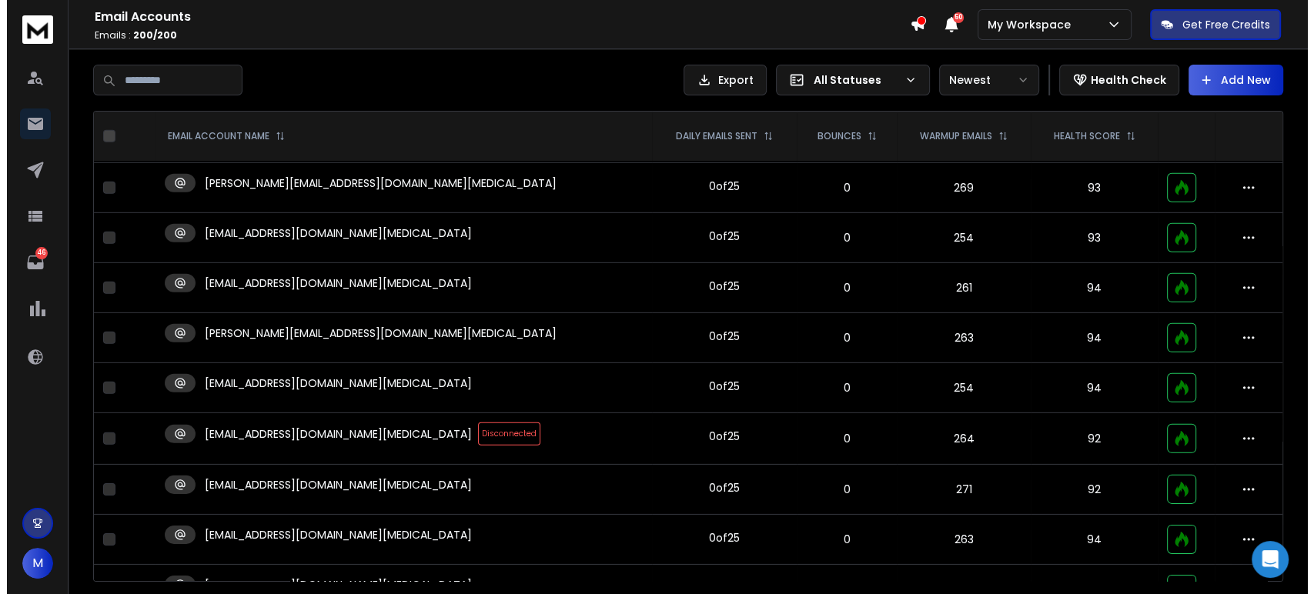
scroll to position [4795, 0]
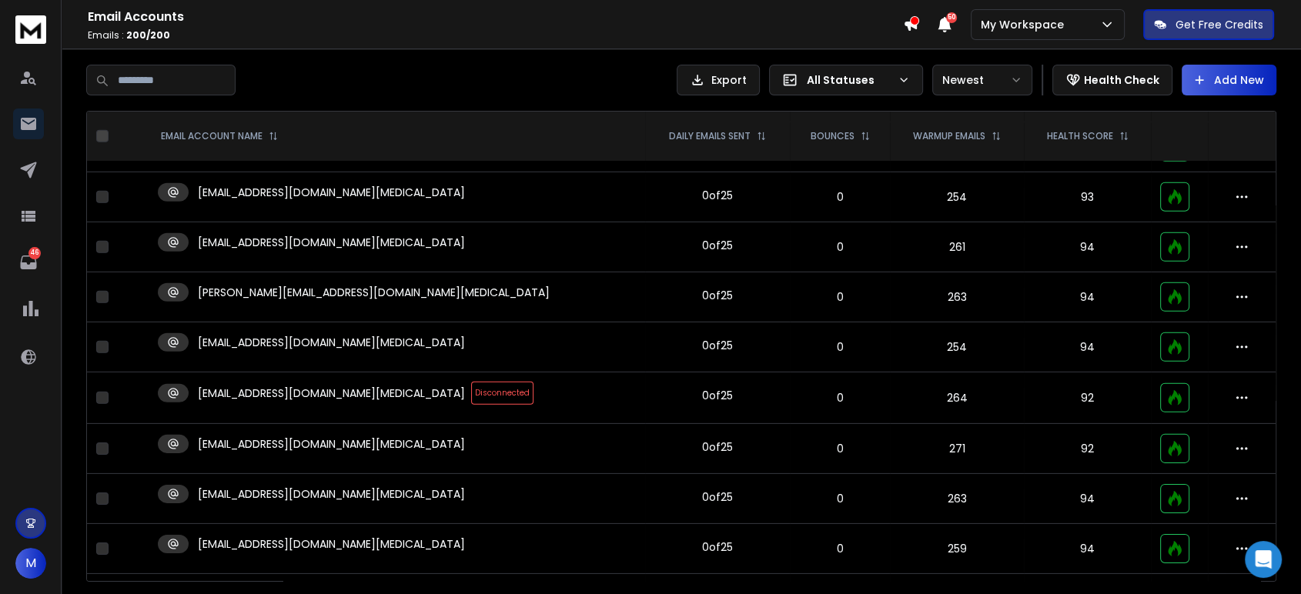
click at [486, 382] on div "cyris@medsynth.icu Disconnected" at bounding box center [397, 393] width 478 height 23
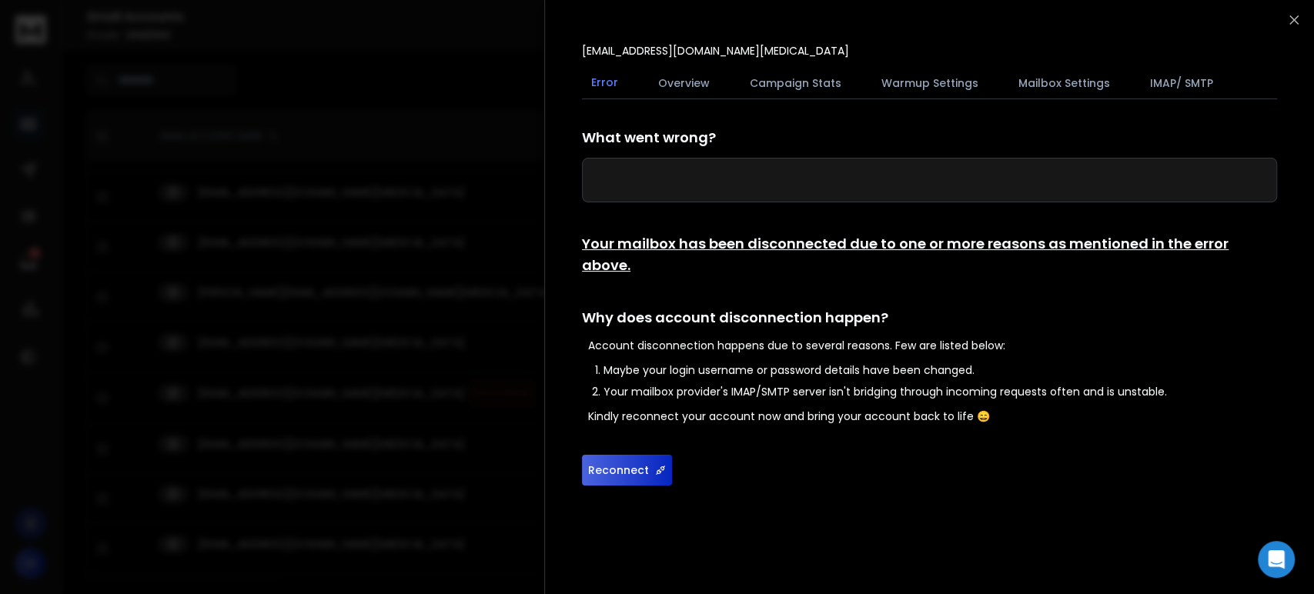
click at [647, 50] on p "cyris@medsynth.icu" at bounding box center [715, 50] width 267 height 15
click at [643, 50] on p "cyris@medsynth.icu" at bounding box center [715, 50] width 267 height 15
copy p "cyris@medsynth.icu"
click at [614, 455] on button "Reconnect" at bounding box center [627, 470] width 90 height 31
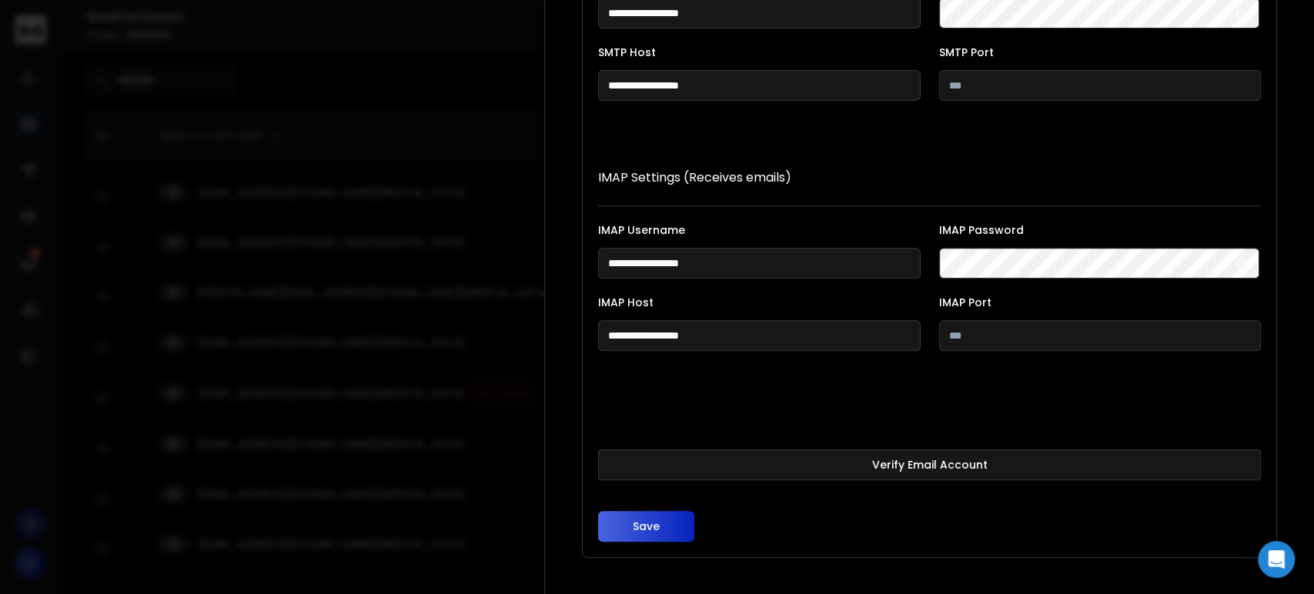
scroll to position [288, 0]
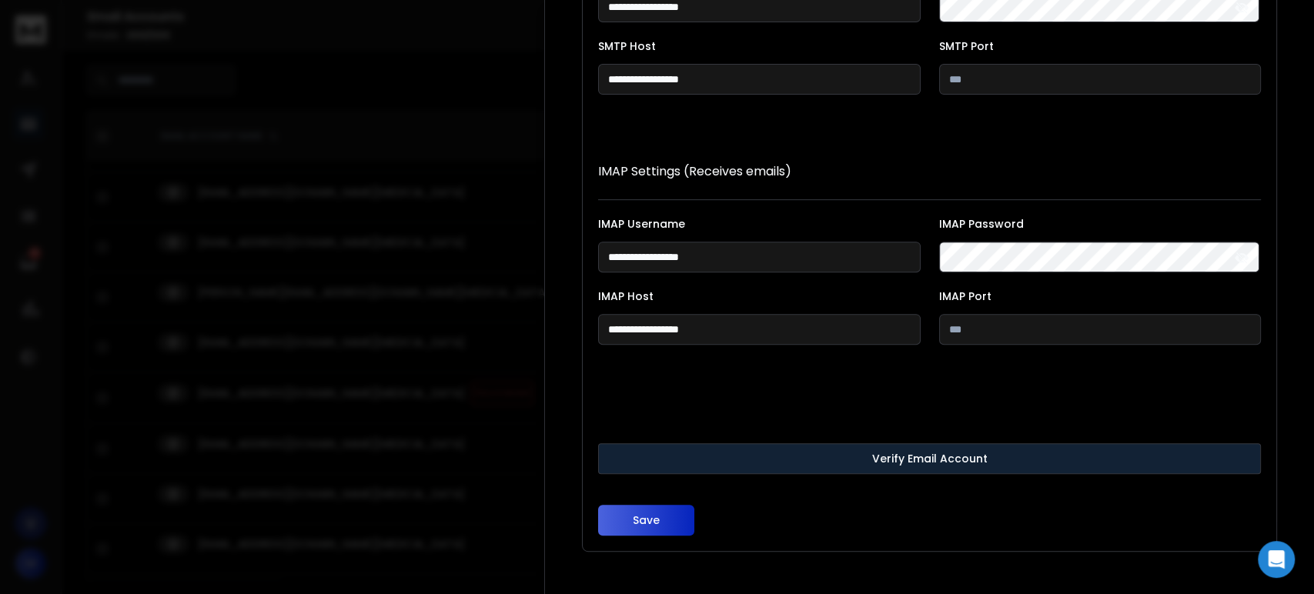
click at [888, 453] on button "Verify Email Account" at bounding box center [929, 458] width 663 height 31
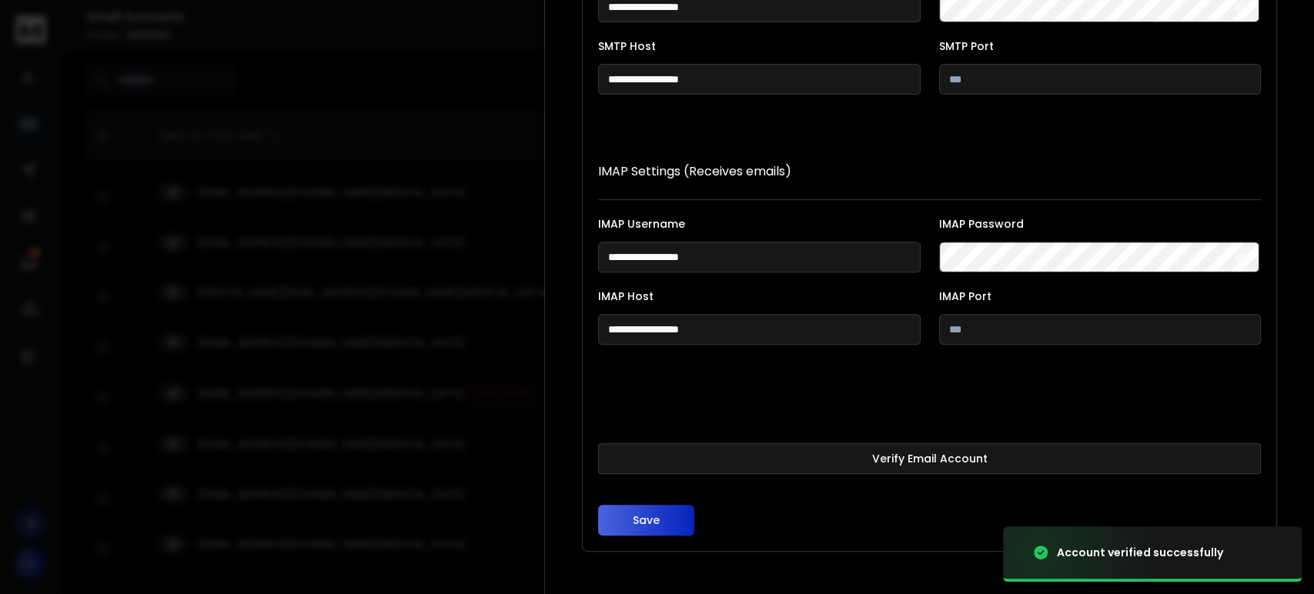
click at [640, 525] on button "Save" at bounding box center [646, 520] width 96 height 31
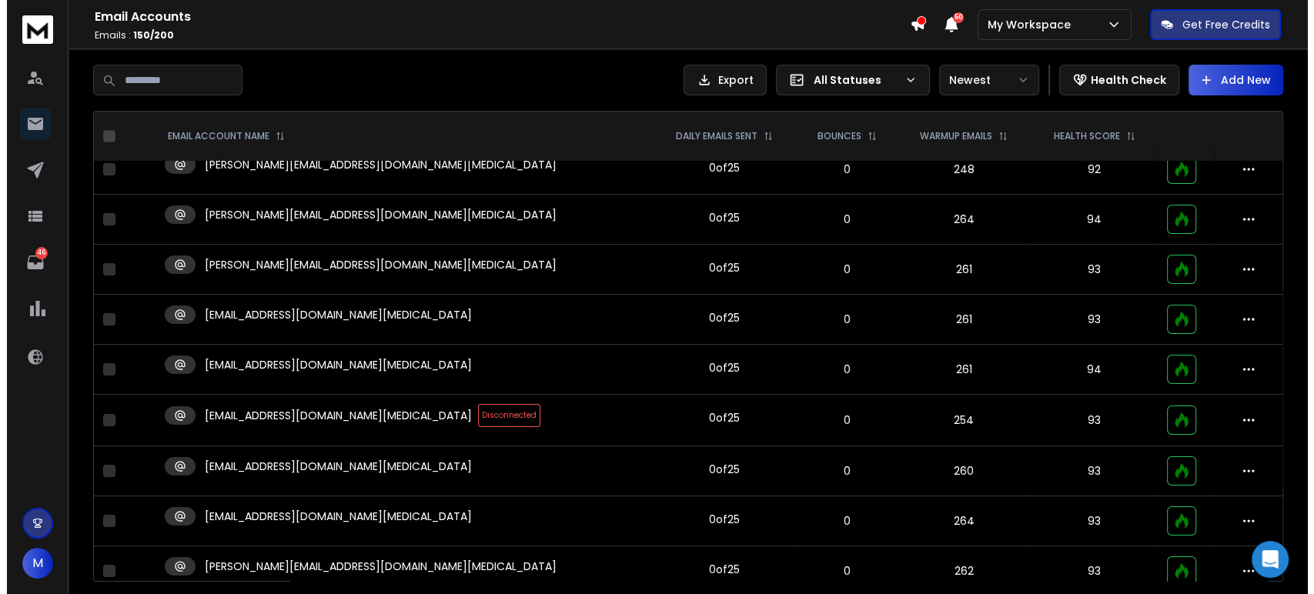
scroll to position [0, 0]
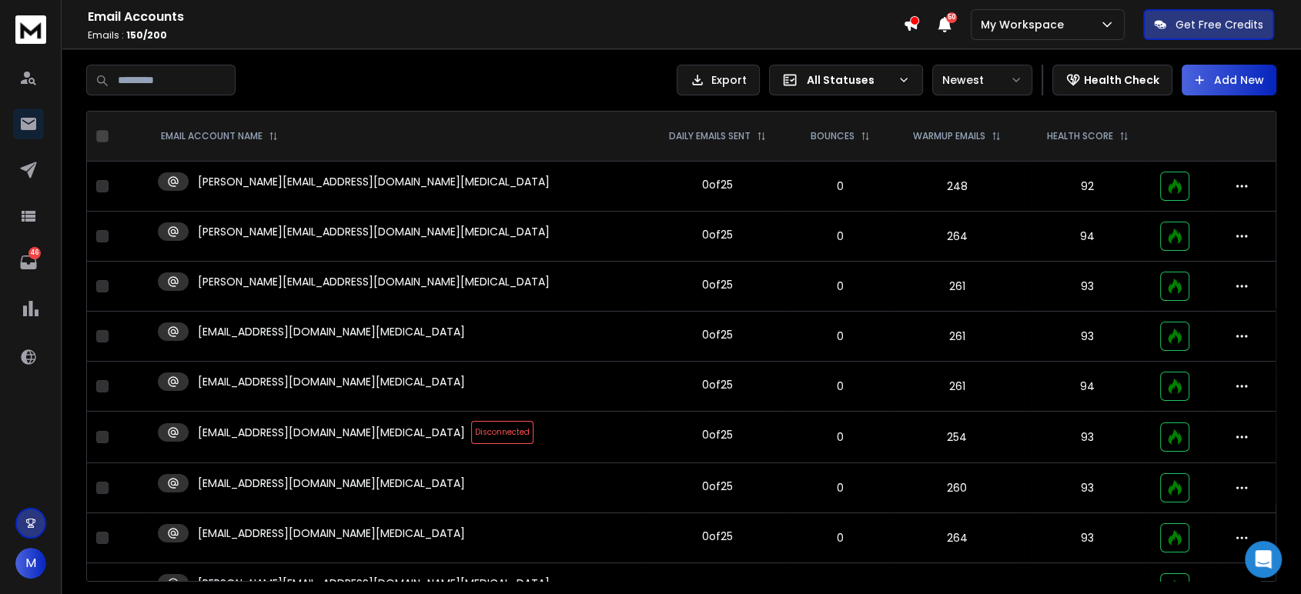
click at [440, 427] on div "cresindra@primemedical.icu Disconnected" at bounding box center [397, 432] width 478 height 23
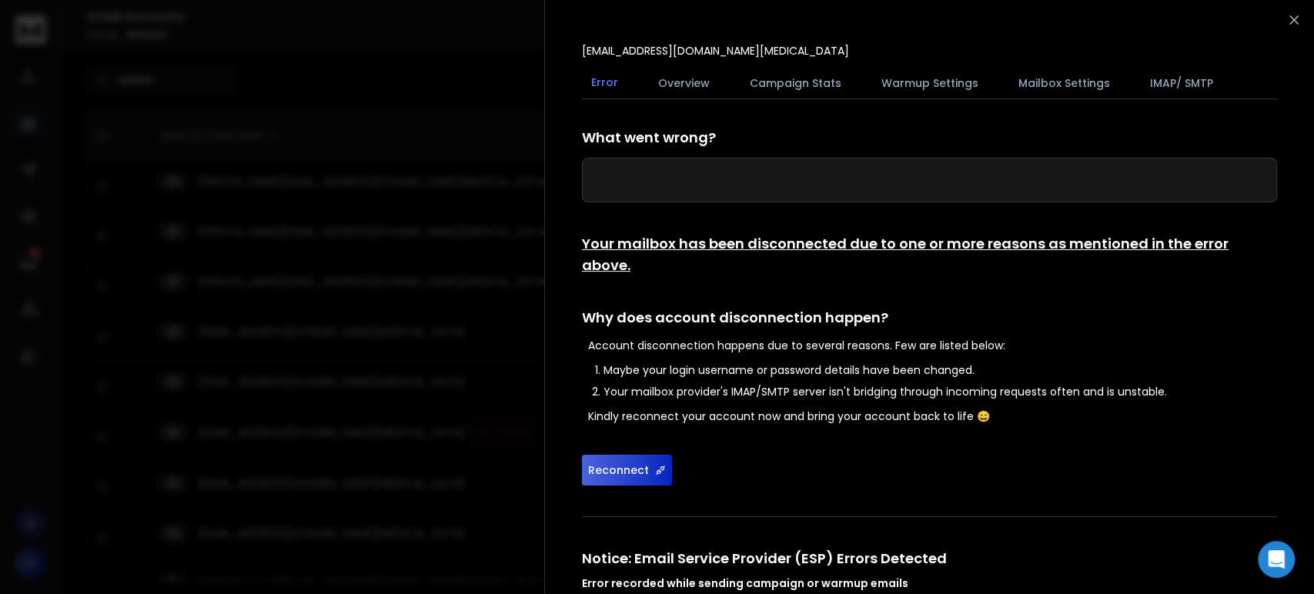
click at [657, 53] on p "[EMAIL_ADDRESS][DOMAIN_NAME][MEDICAL_DATA]" at bounding box center [715, 50] width 267 height 15
copy p "[EMAIL_ADDRESS][DOMAIN_NAME][MEDICAL_DATA]"
click at [622, 455] on button "Reconnect" at bounding box center [627, 470] width 90 height 31
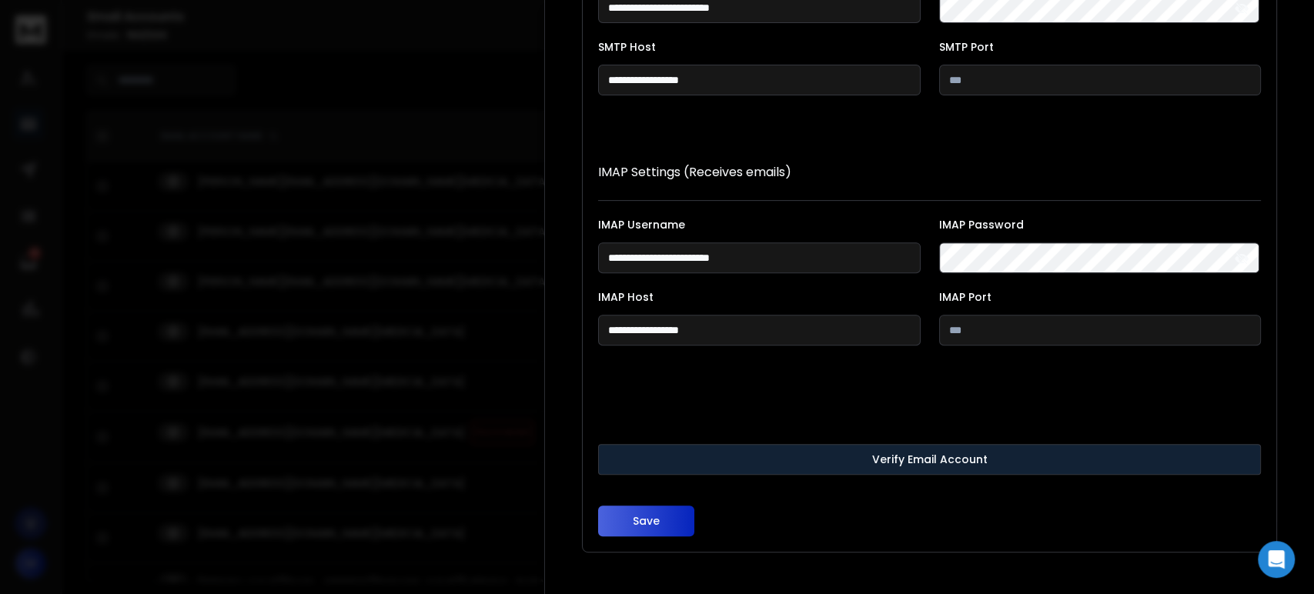
scroll to position [288, 0]
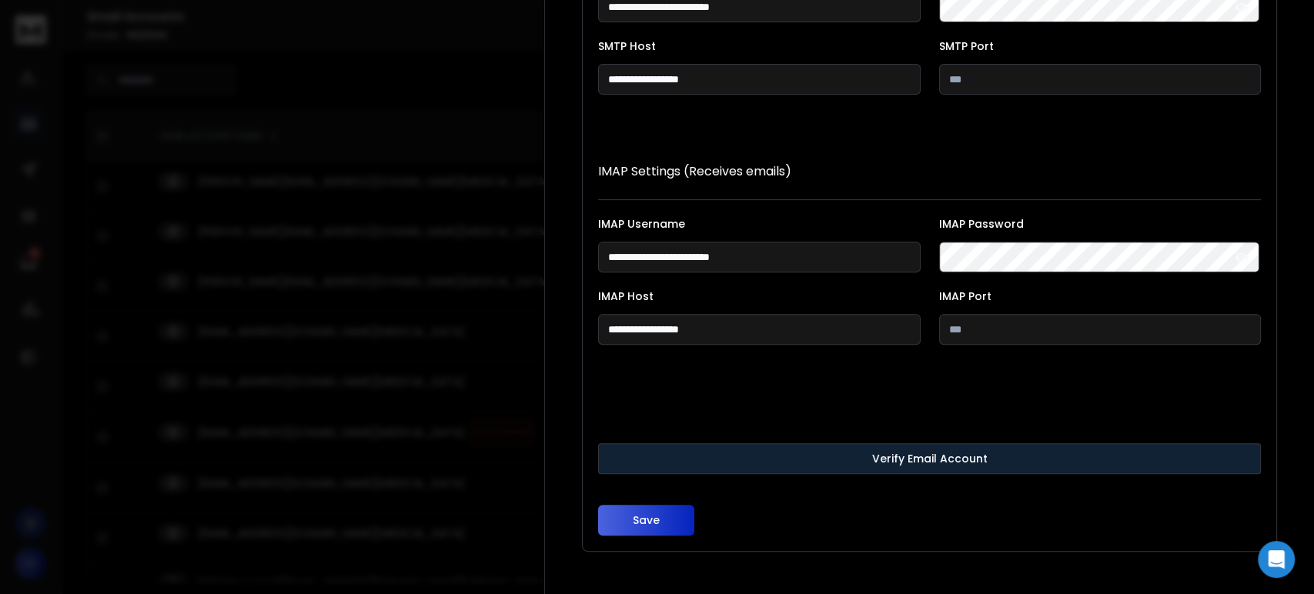
click at [919, 470] on button "Verify Email Account" at bounding box center [929, 458] width 663 height 31
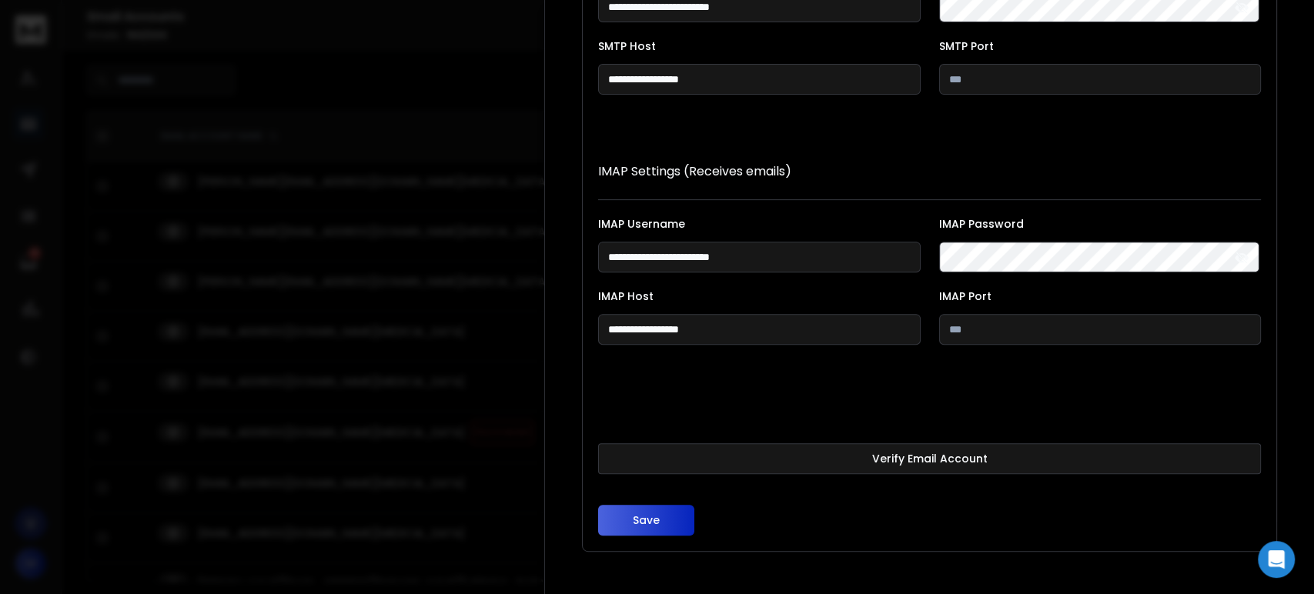
click at [691, 532] on button "Save" at bounding box center [646, 520] width 96 height 31
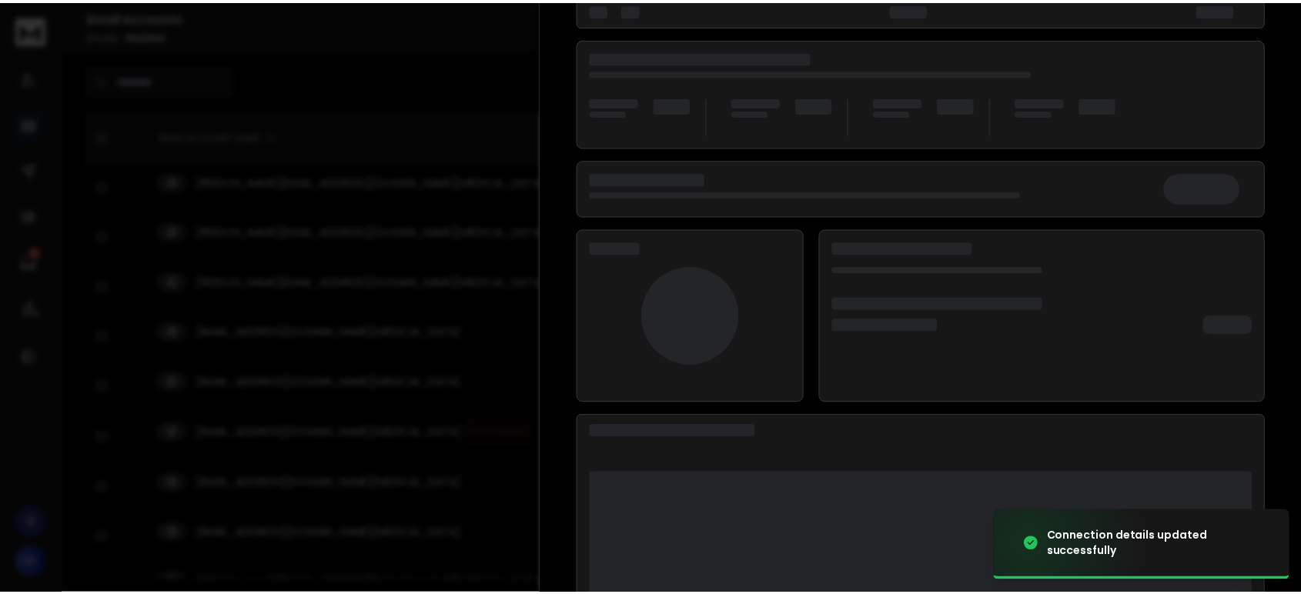
scroll to position [204, 0]
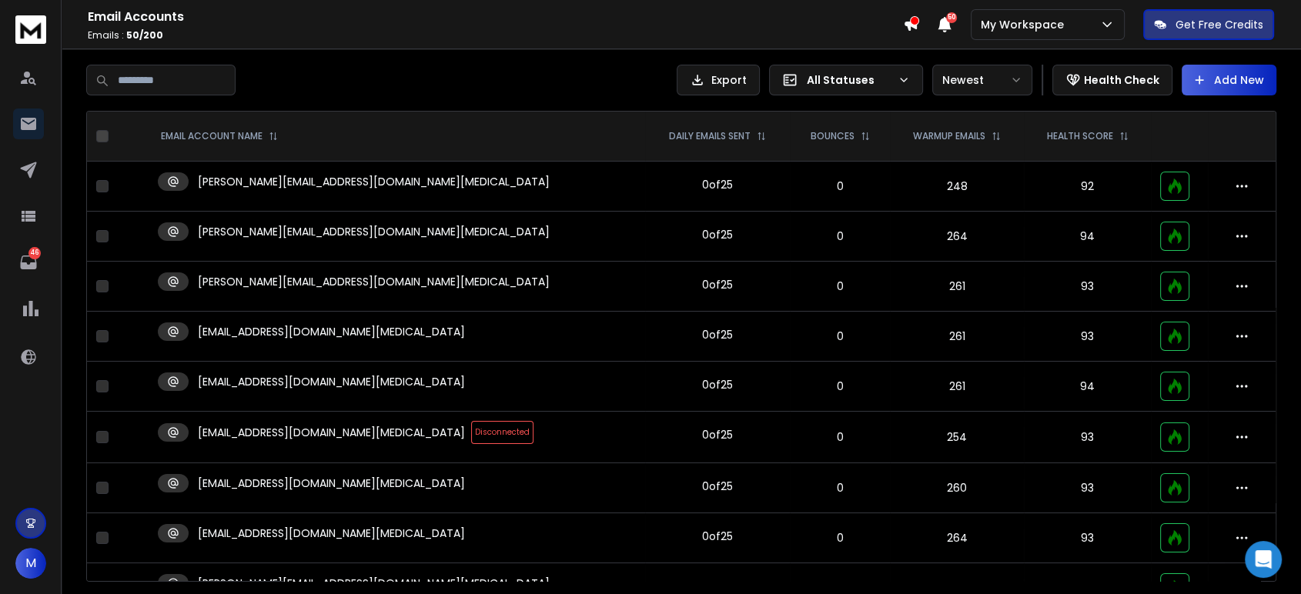
click at [645, 437] on td "0 of 25" at bounding box center [717, 432] width 145 height 40
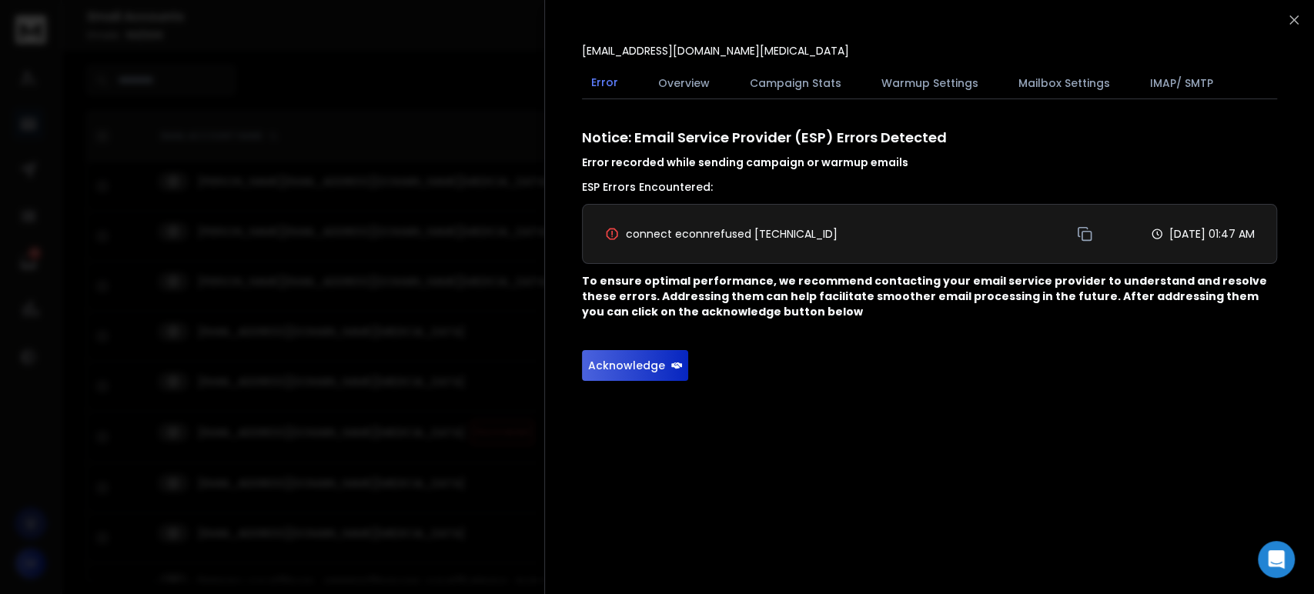
click at [637, 363] on button "Acknowledge" at bounding box center [635, 365] width 106 height 31
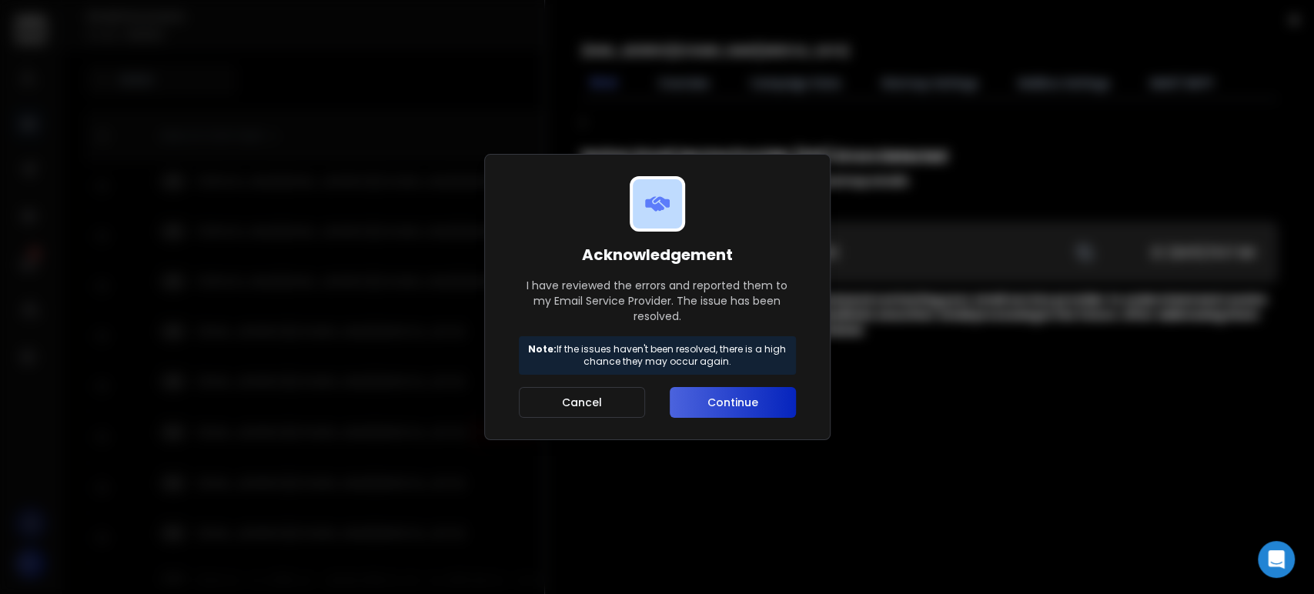
click at [729, 390] on button "Continue" at bounding box center [732, 402] width 125 height 31
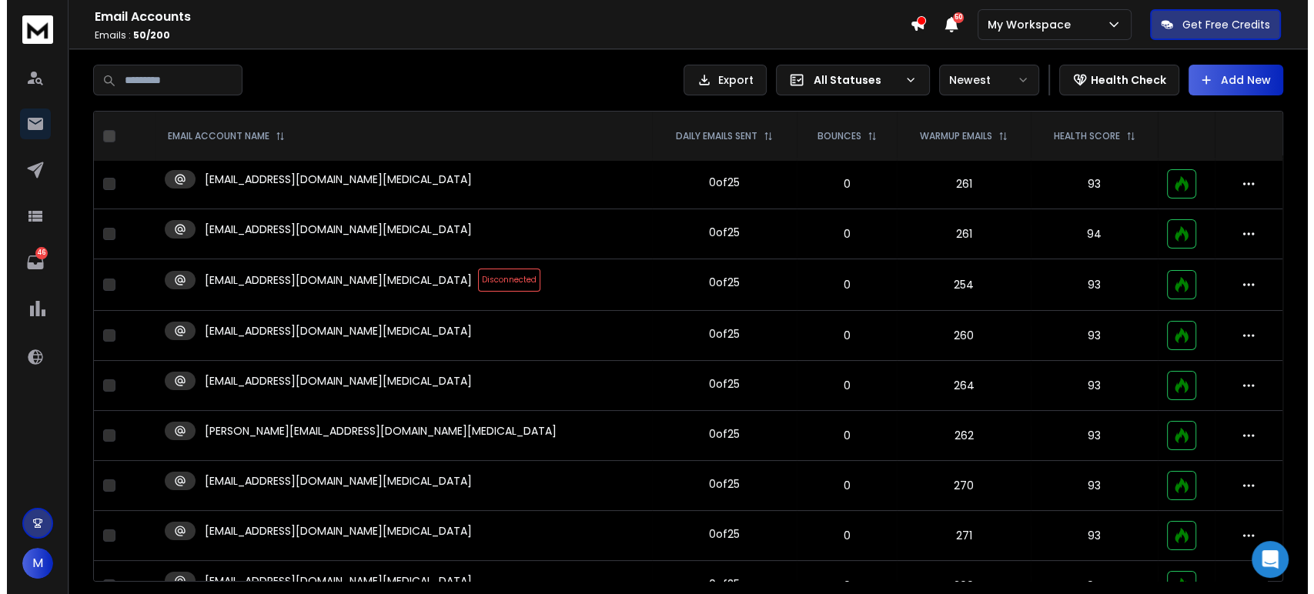
scroll to position [171, 0]
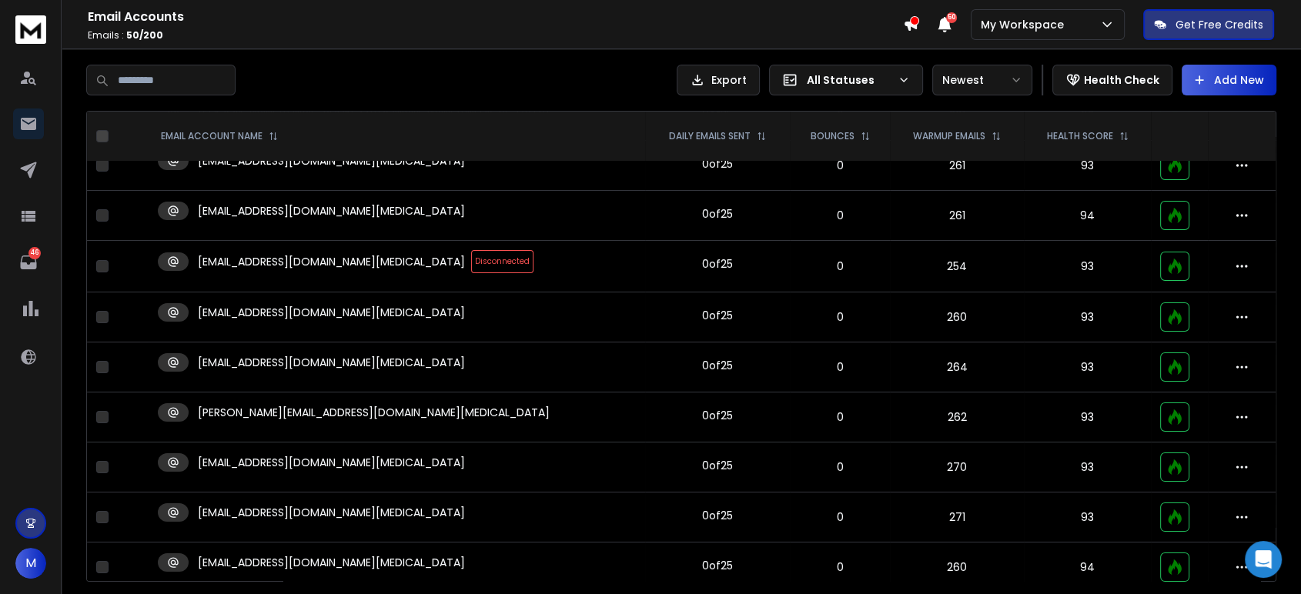
click at [450, 273] on td "cresindra@primemedical.icu Disconnected" at bounding box center [397, 267] width 497 height 52
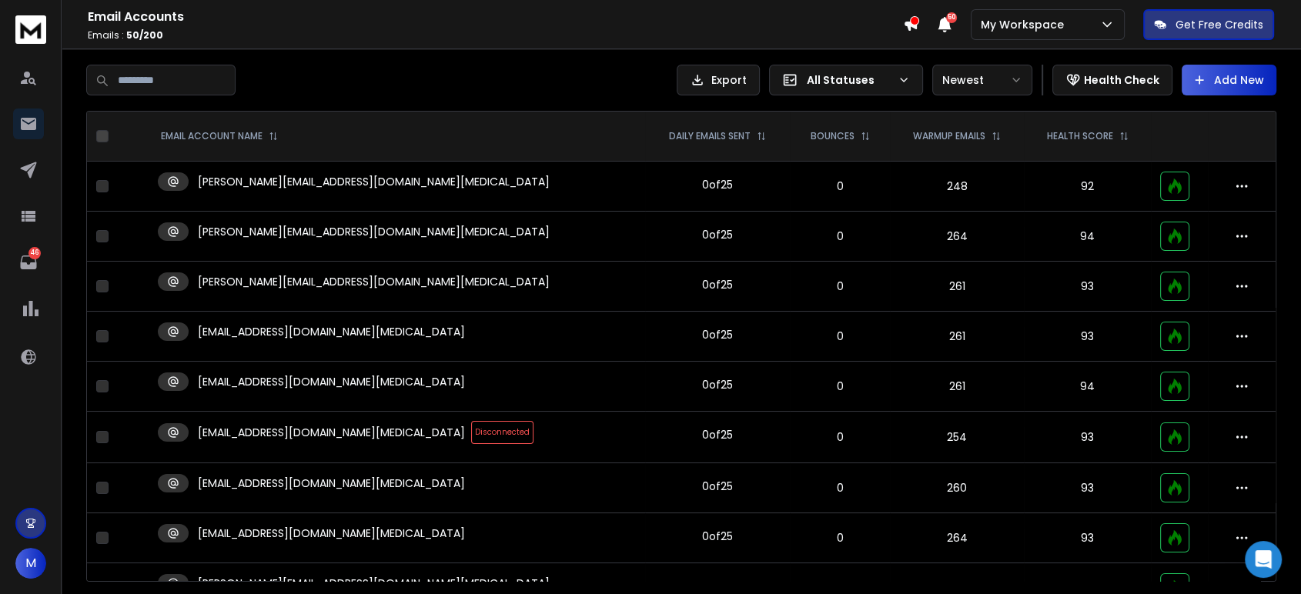
click at [455, 430] on div "cresindra@primemedical.icu Disconnected" at bounding box center [397, 432] width 478 height 23
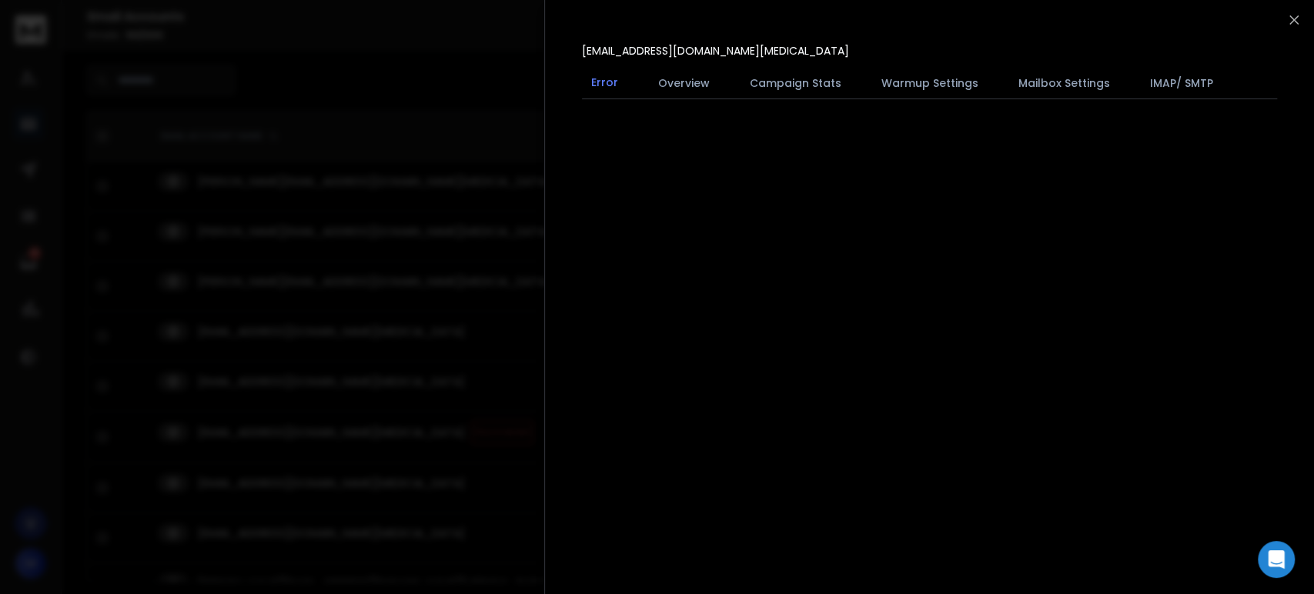
click at [381, 234] on div at bounding box center [657, 297] width 1314 height 594
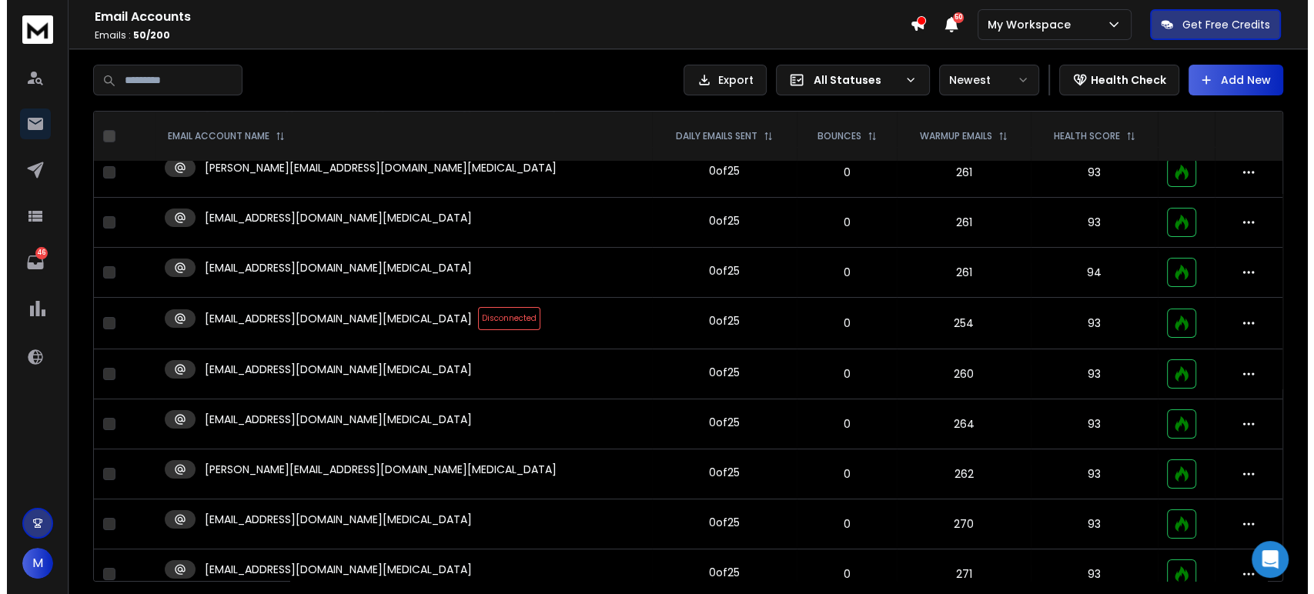
scroll to position [85, 0]
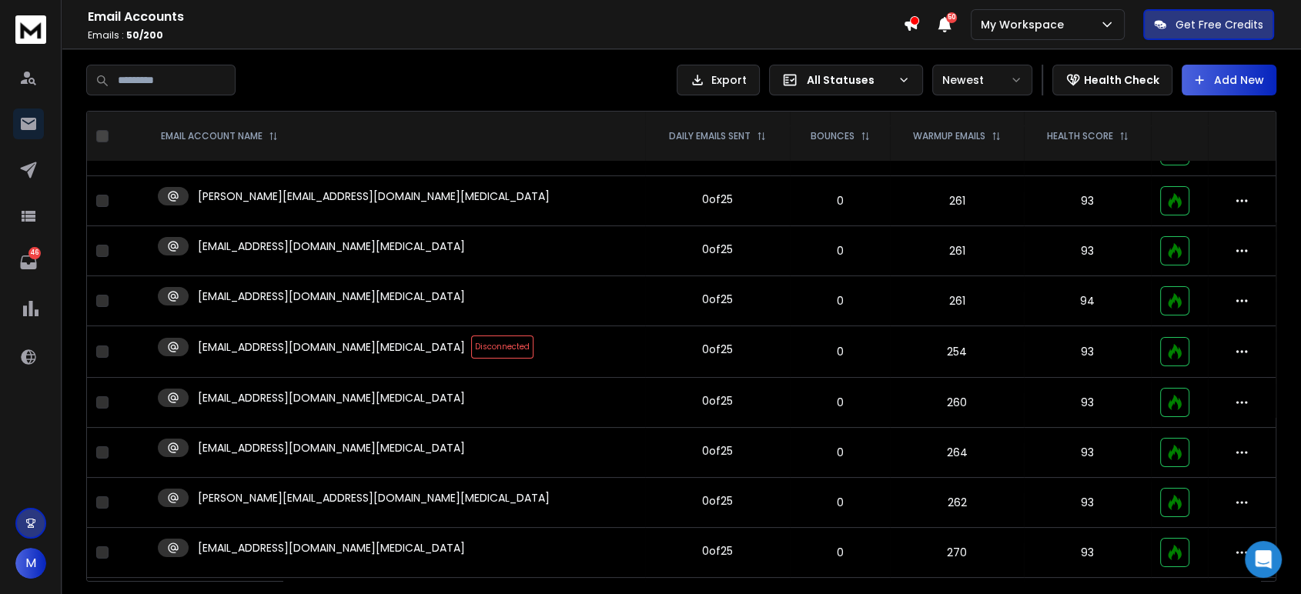
click at [473, 350] on div "cresindra@primemedical.icu Disconnected" at bounding box center [397, 347] width 478 height 23
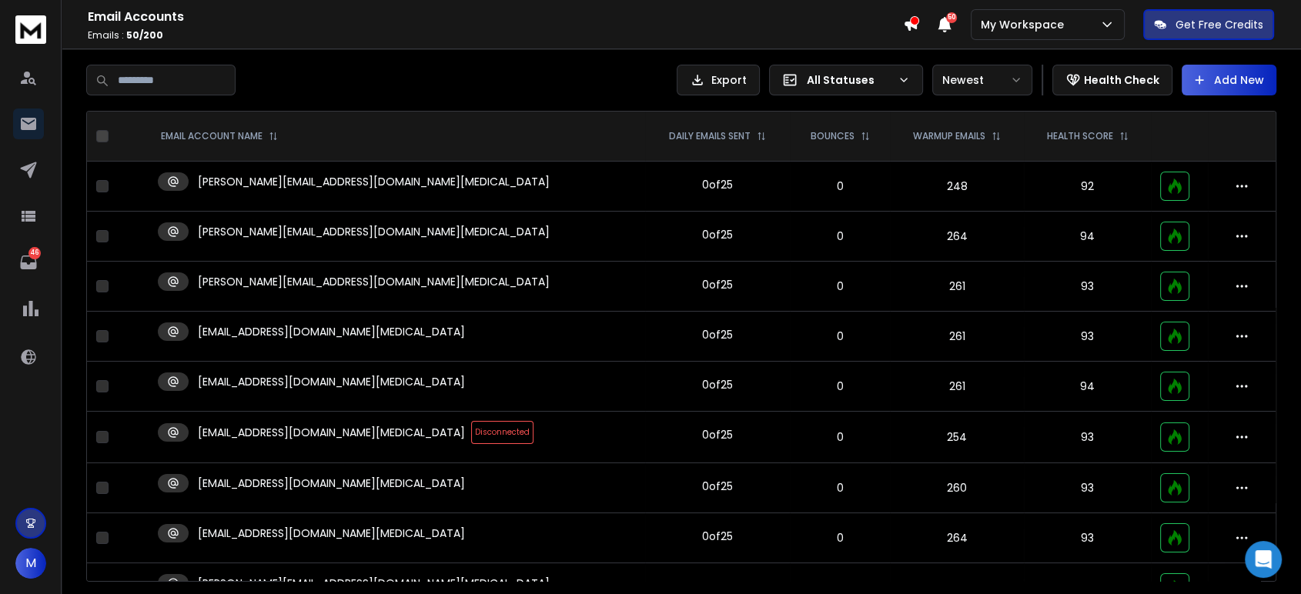
click at [491, 437] on div "cresindra@primemedical.icu Disconnected" at bounding box center [397, 432] width 478 height 23
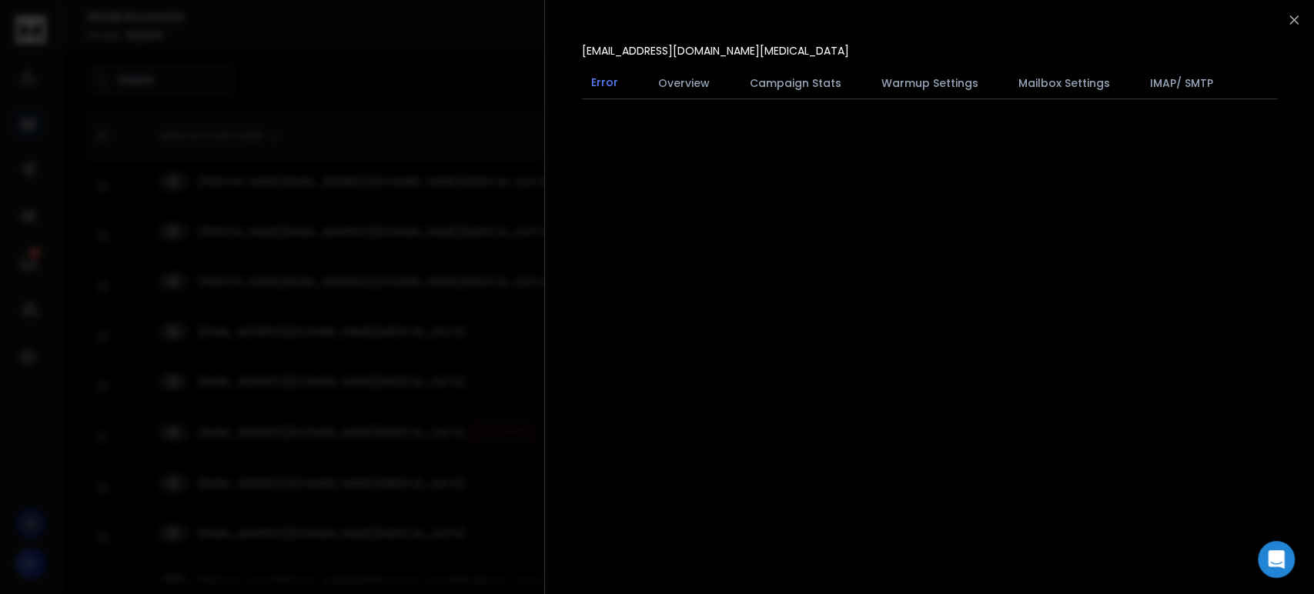
click at [701, 80] on button "Overview" at bounding box center [684, 83] width 70 height 34
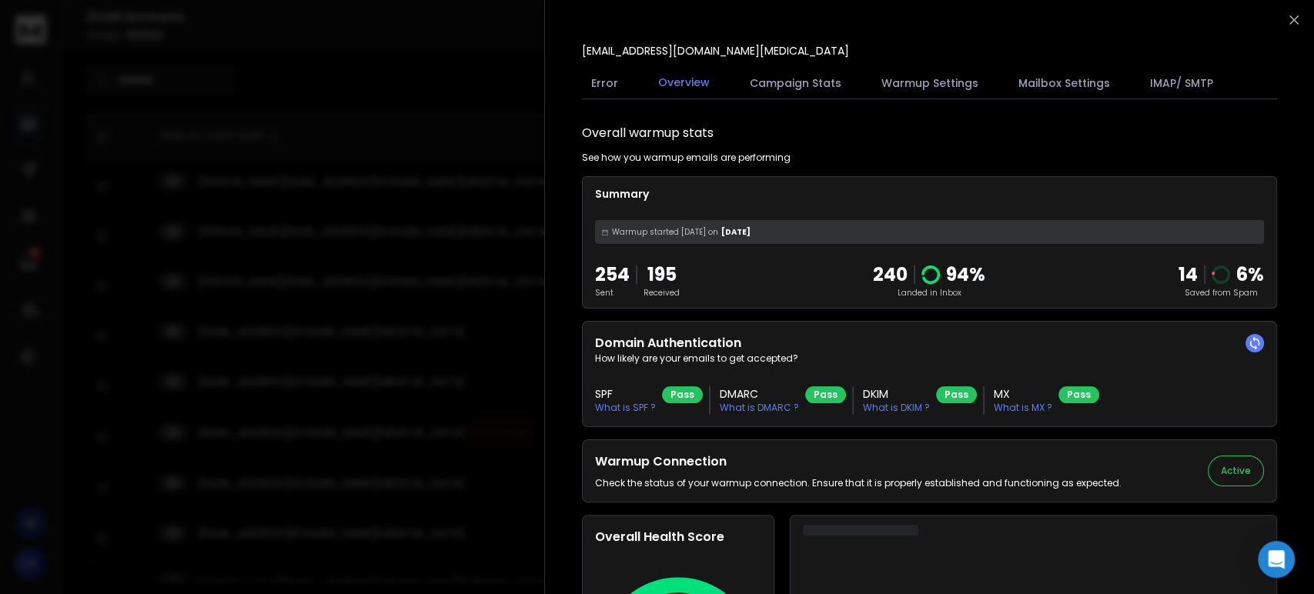
click at [781, 80] on button "Campaign Stats" at bounding box center [796, 83] width 110 height 34
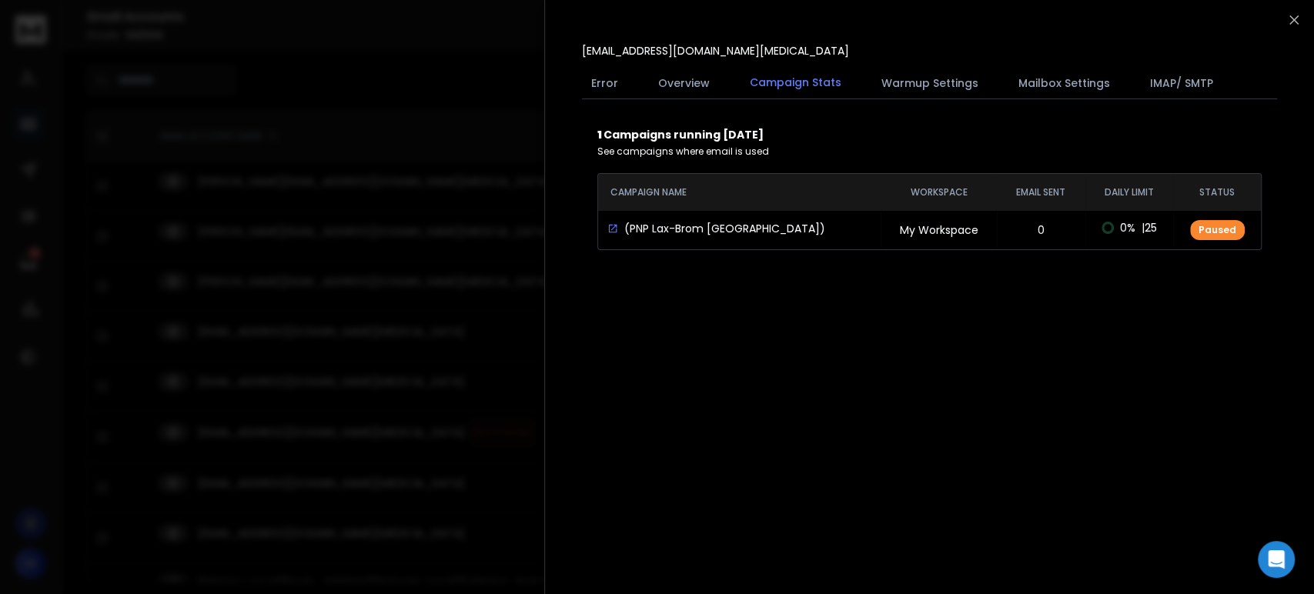
click at [665, 79] on button "Overview" at bounding box center [684, 83] width 70 height 34
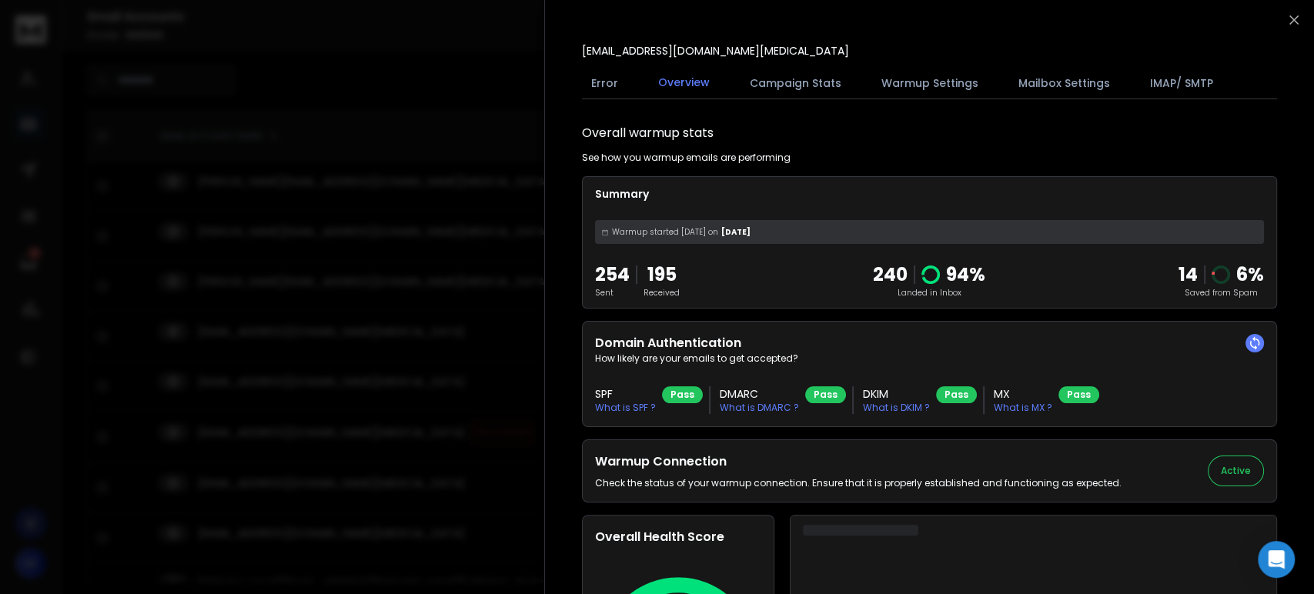
click at [597, 70] on button "Error" at bounding box center [604, 83] width 45 height 34
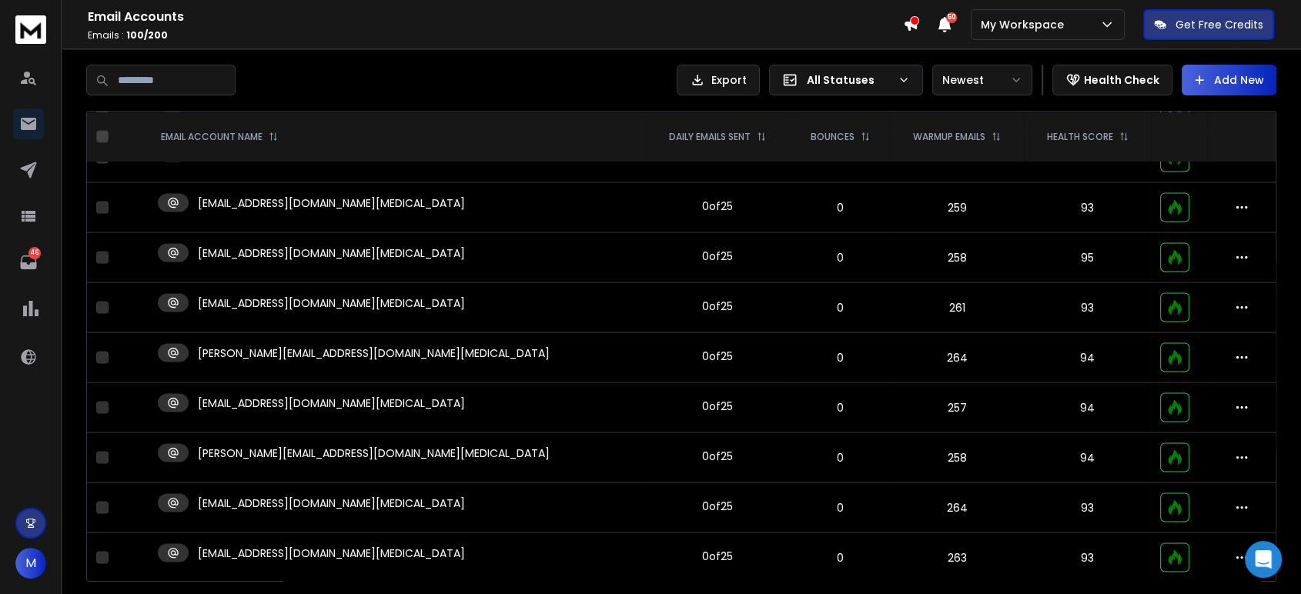
scroll to position [2969, 0]
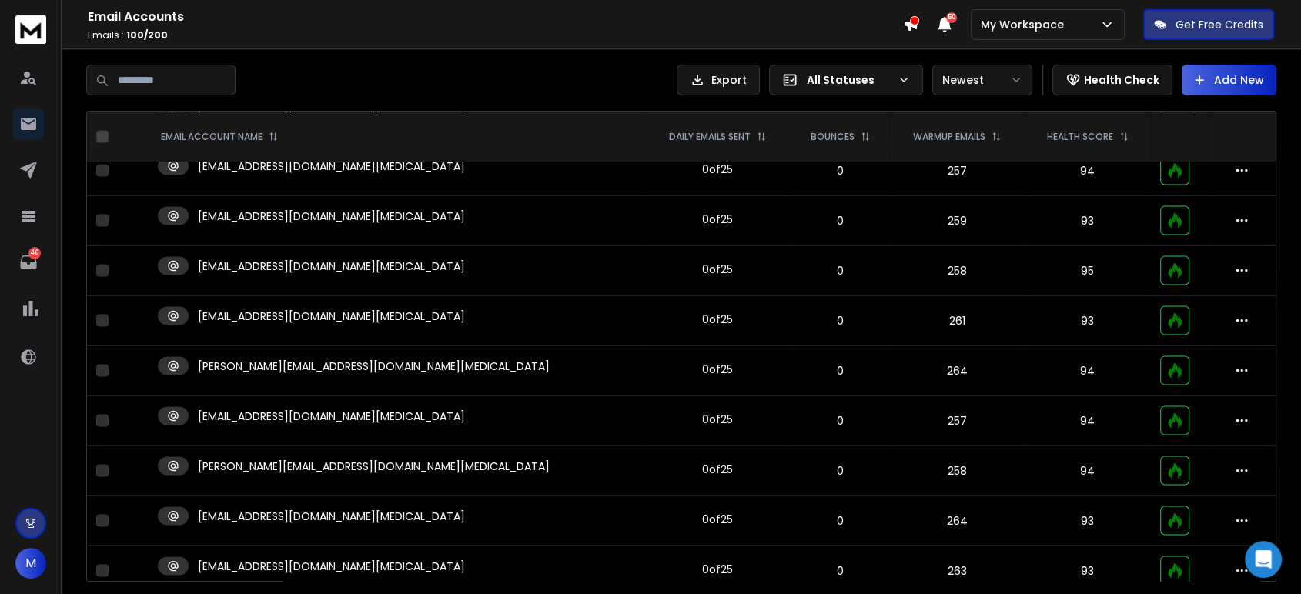
click at [137, 79] on input at bounding box center [160, 80] width 149 height 31
paste input "**********"
type input "**********"
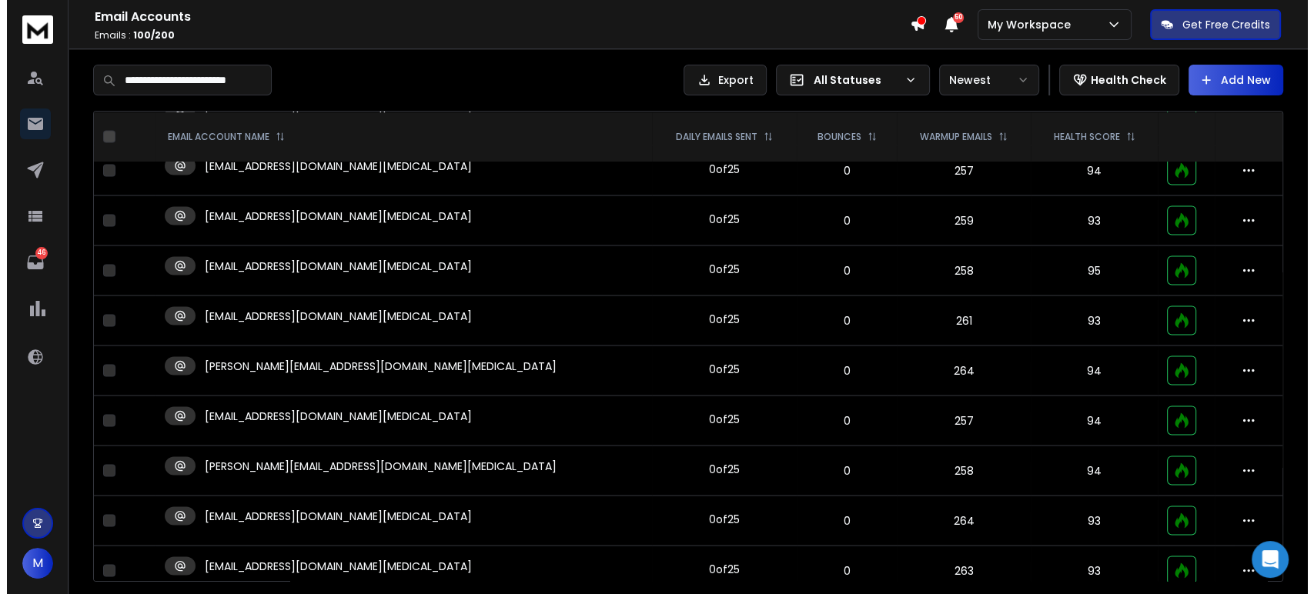
scroll to position [0, 0]
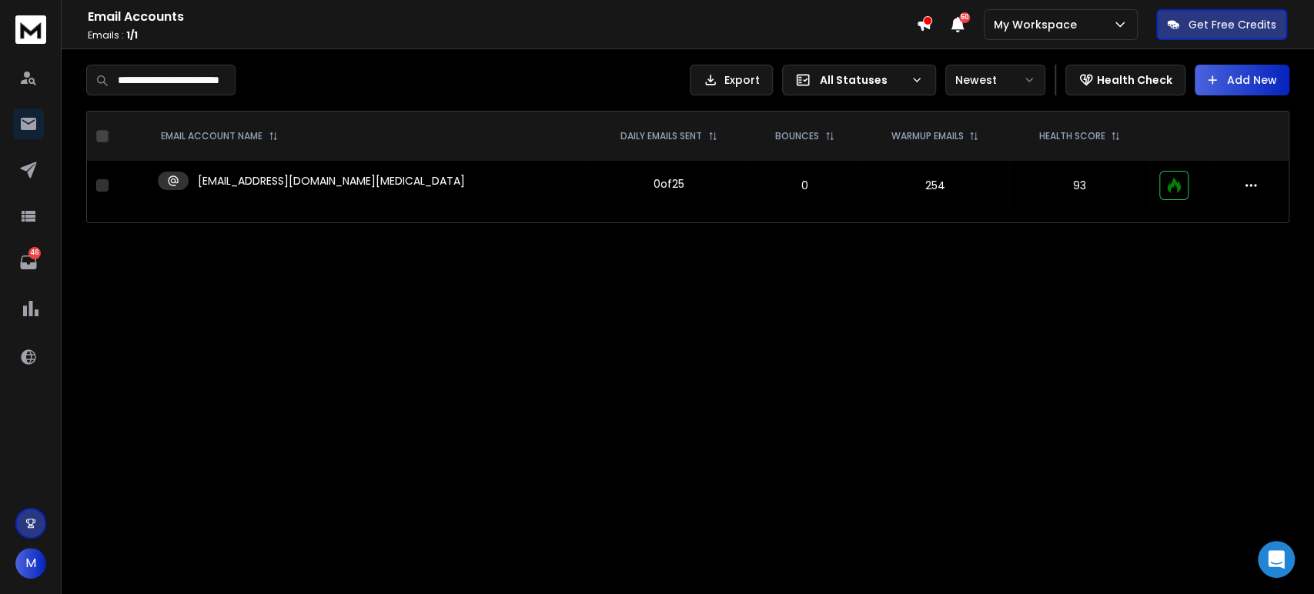
click at [298, 193] on td "[EMAIL_ADDRESS][DOMAIN_NAME][MEDICAL_DATA]" at bounding box center [369, 185] width 440 height 49
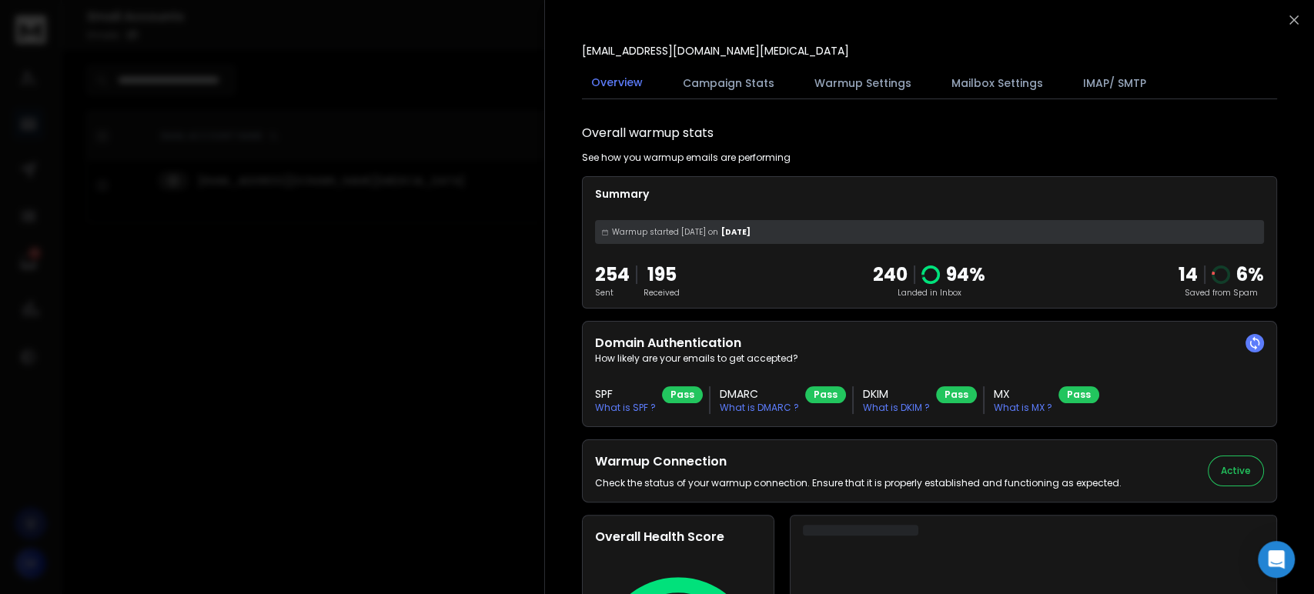
click at [353, 245] on div at bounding box center [657, 297] width 1314 height 594
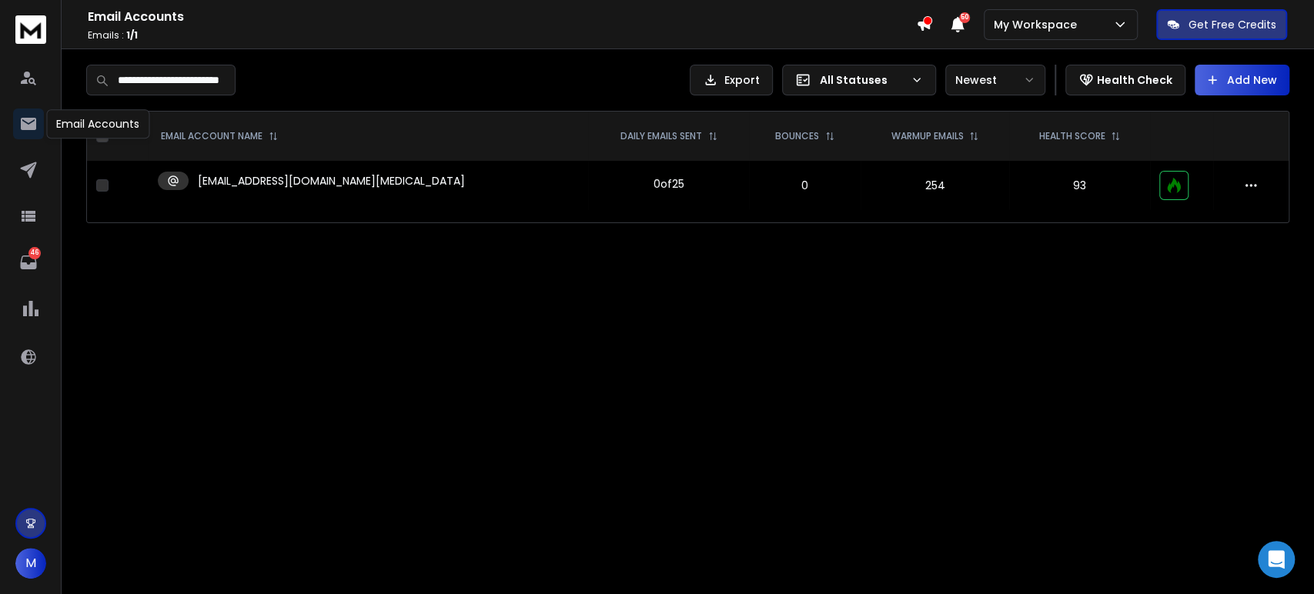
click at [22, 116] on icon at bounding box center [28, 124] width 18 height 18
